Goal: Communication & Community: Answer question/provide support

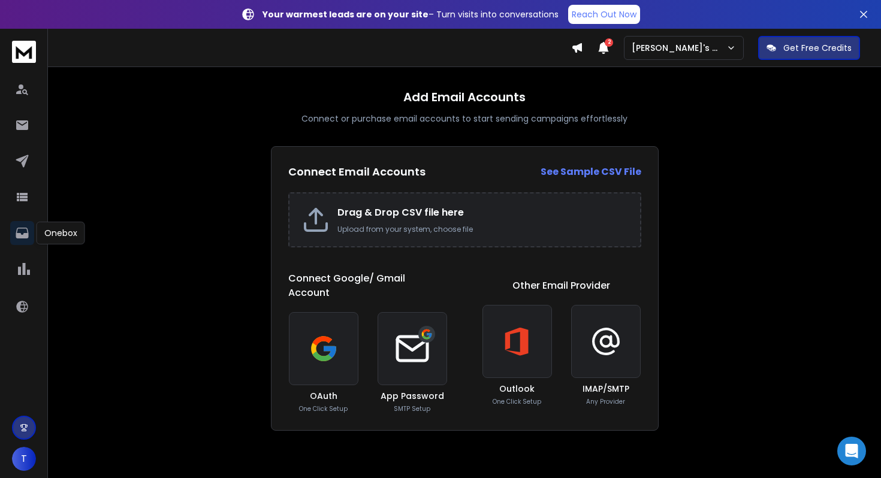
click at [20, 229] on icon at bounding box center [22, 233] width 14 height 14
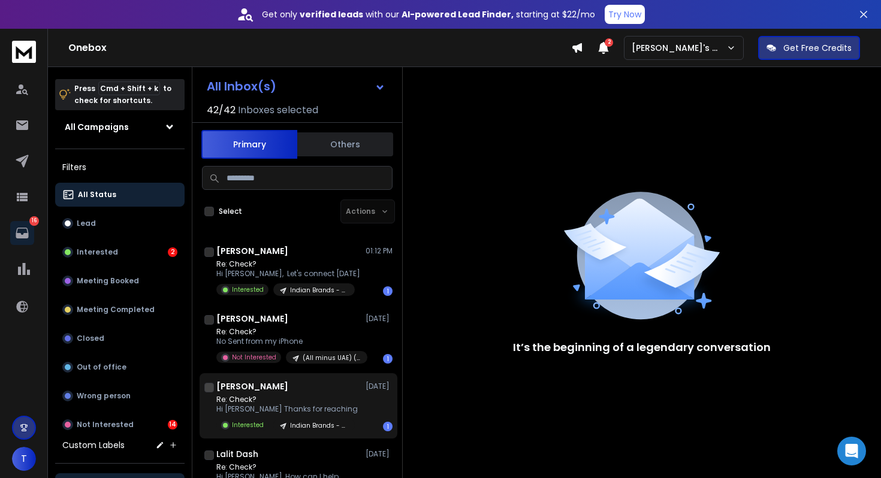
click at [313, 390] on div "[PERSON_NAME] [DATE]" at bounding box center [304, 387] width 176 height 12
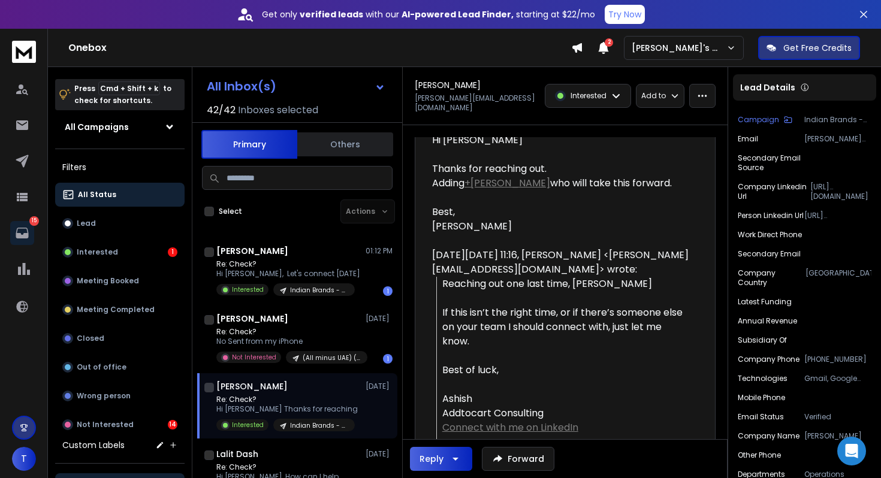
scroll to position [169, 0]
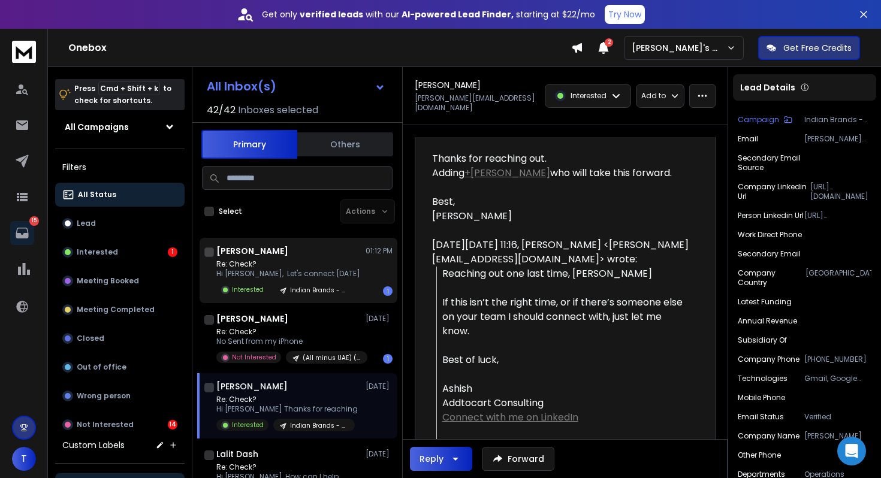
click at [344, 262] on p "Re: Check?" at bounding box center [288, 265] width 144 height 10
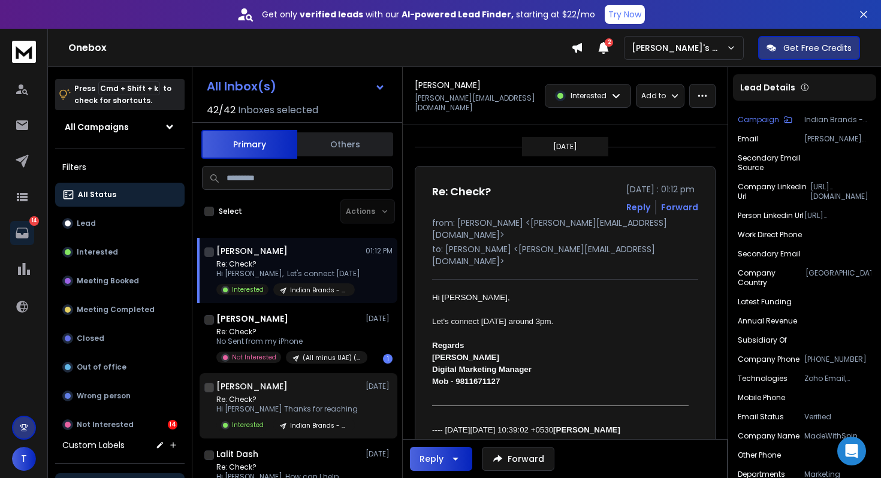
click at [300, 393] on div "[PERSON_NAME] [DATE] Re: Check? Hi [PERSON_NAME] Thanks for reaching Interested…" at bounding box center [304, 406] width 176 height 51
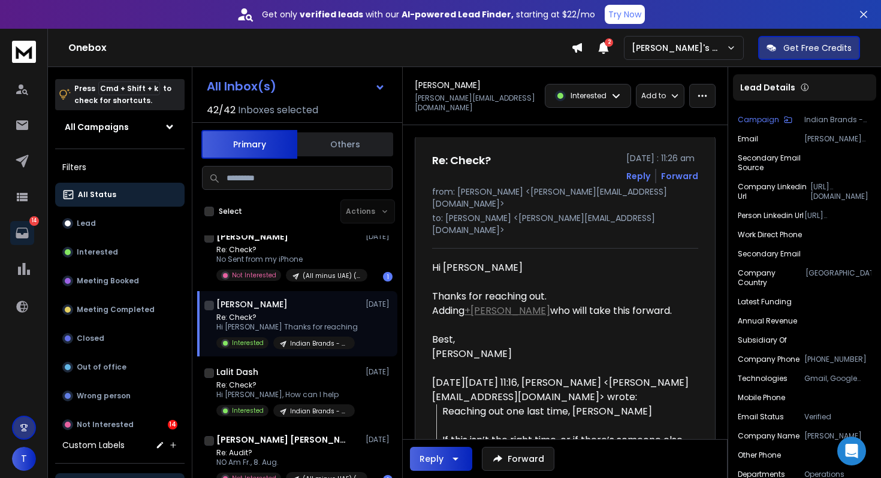
scroll to position [0, 0]
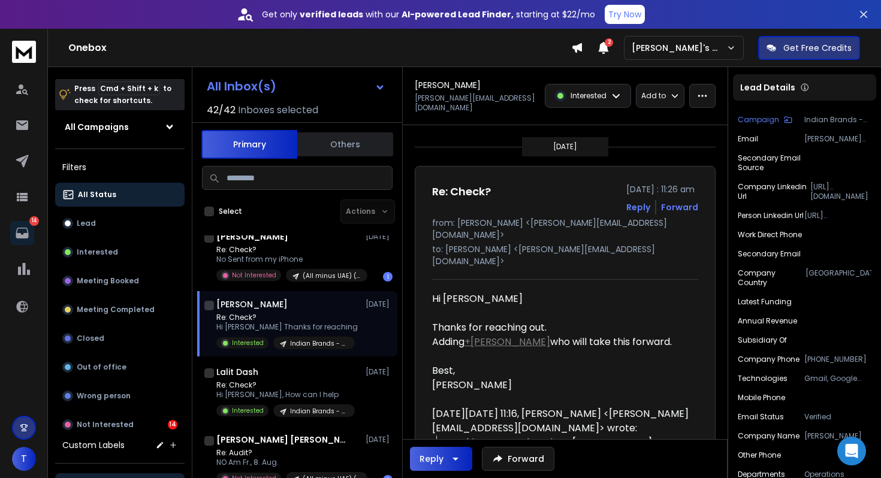
click at [501, 335] on link "+[PERSON_NAME]" at bounding box center [508, 342] width 86 height 14
click at [611, 217] on p "from: [PERSON_NAME] <[PERSON_NAME][EMAIL_ADDRESS][DOMAIN_NAME]>" at bounding box center [565, 229] width 266 height 24
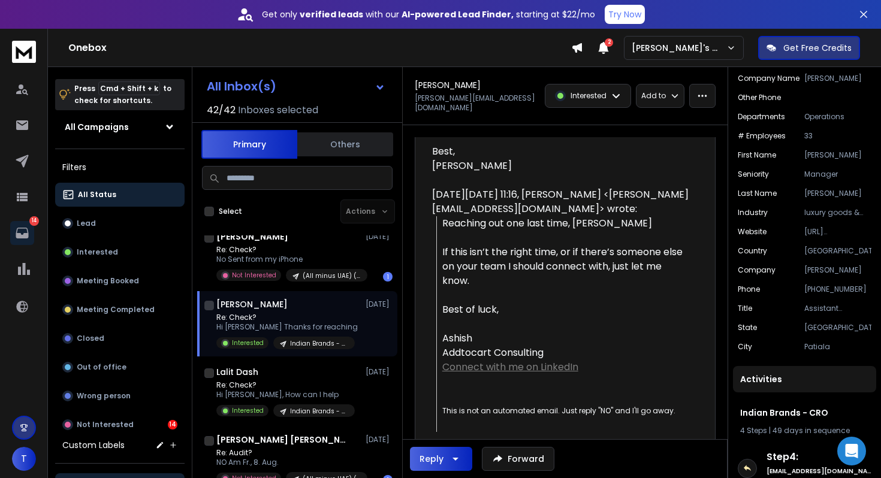
scroll to position [357, 0]
click at [818, 237] on p "[URL][DOMAIN_NAME]" at bounding box center [837, 233] width 67 height 10
